Goal: Task Accomplishment & Management: Use online tool/utility

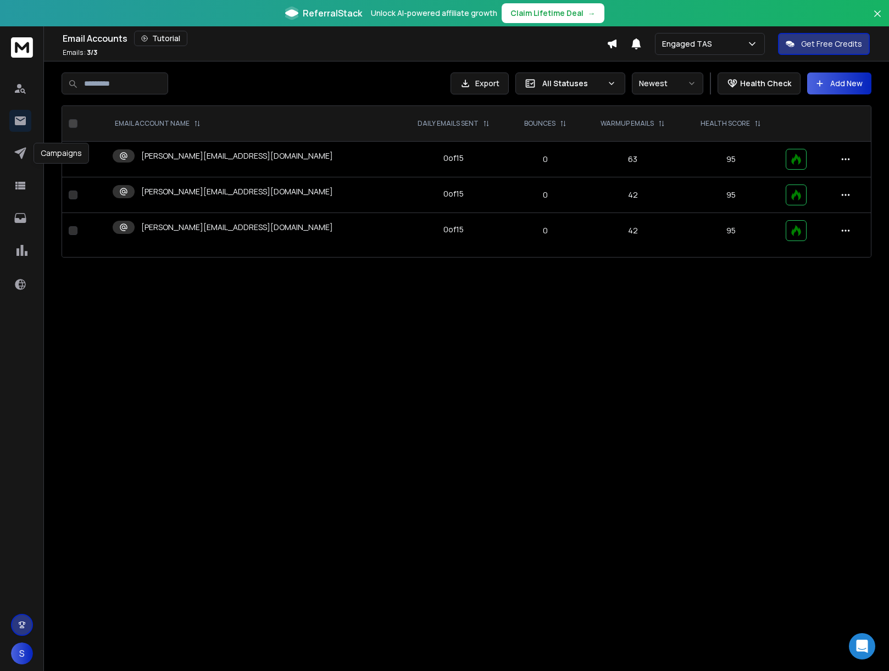
click at [65, 152] on div "Campaigns" at bounding box center [60, 153] width 55 height 21
click at [20, 153] on icon at bounding box center [20, 153] width 13 height 13
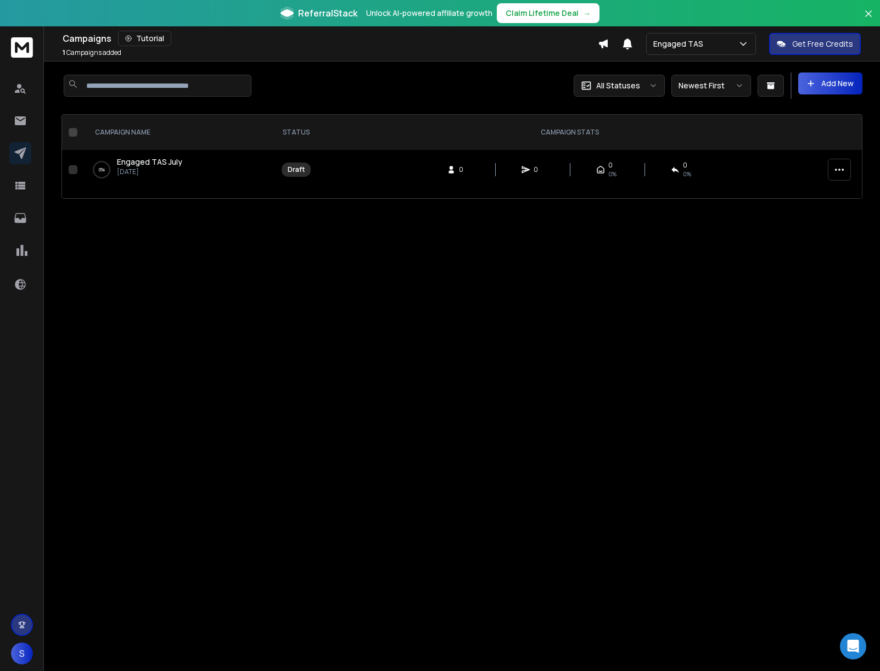
click at [842, 167] on icon "button" at bounding box center [839, 169] width 11 height 11
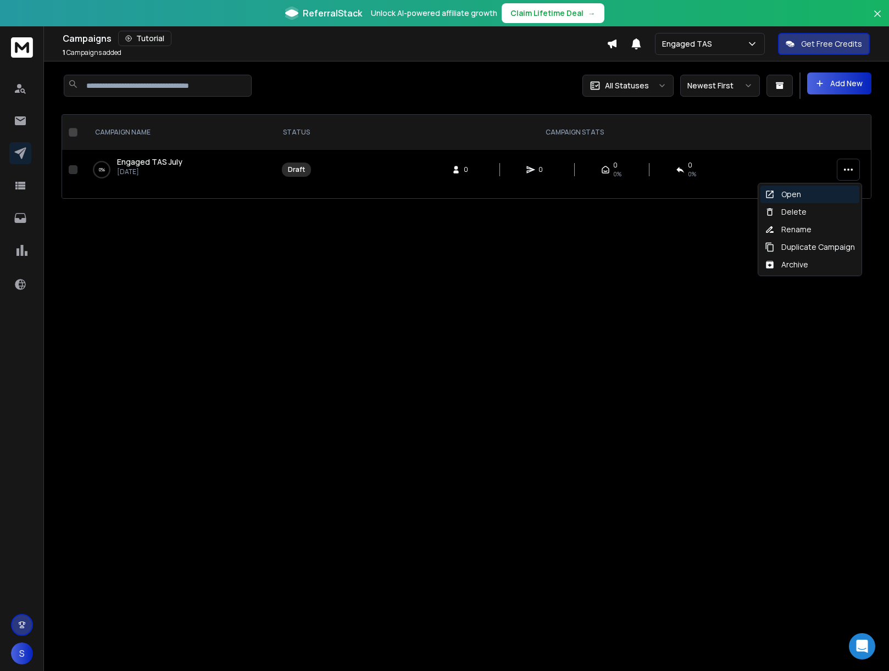
click at [785, 196] on div "Open" at bounding box center [782, 194] width 36 height 11
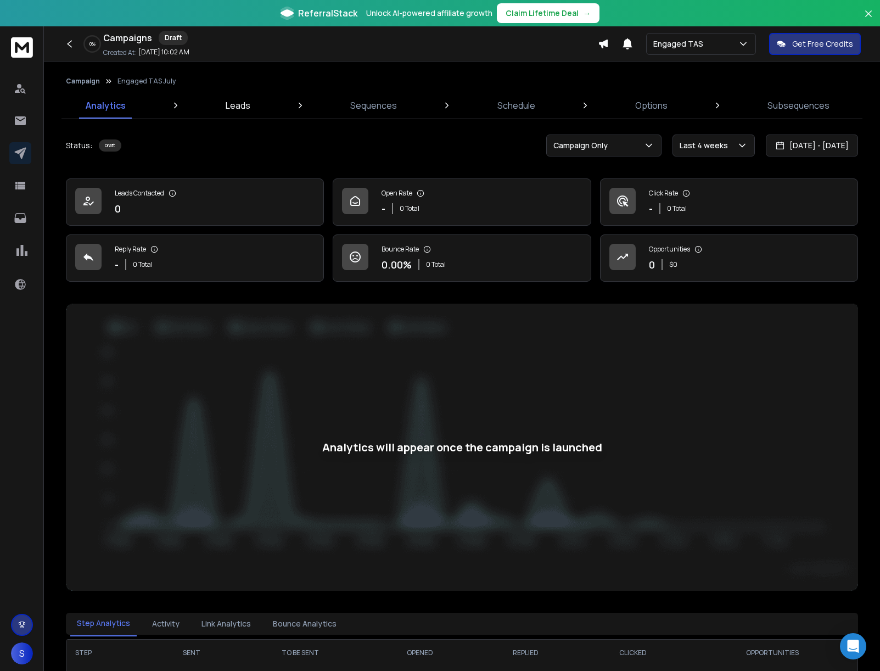
click at [249, 108] on p "Leads" at bounding box center [238, 105] width 25 height 13
